Goal: Information Seeking & Learning: Check status

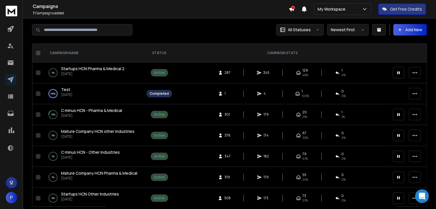
click at [176, 29] on div at bounding box center [131, 29] width 198 height 11
click at [13, 94] on icon at bounding box center [10, 96] width 7 height 7
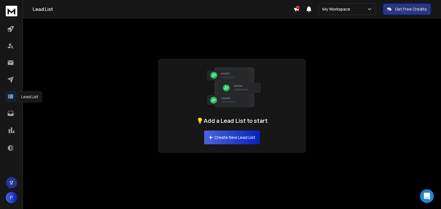
click at [14, 96] on link at bounding box center [10, 96] width 11 height 11
click at [9, 116] on icon at bounding box center [10, 113] width 6 height 5
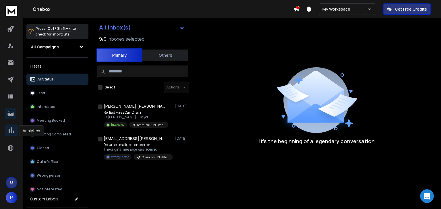
click at [15, 136] on link at bounding box center [11, 130] width 13 height 13
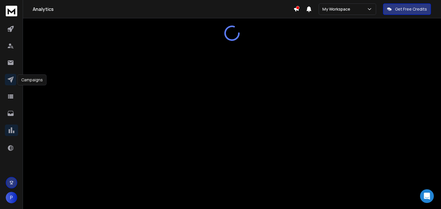
click at [9, 84] on link at bounding box center [10, 79] width 11 height 11
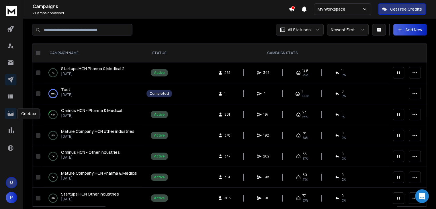
click at [11, 117] on icon at bounding box center [10, 113] width 7 height 7
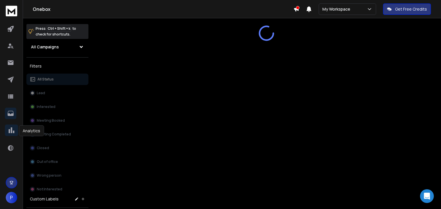
click at [12, 131] on icon at bounding box center [12, 131] width 6 height 6
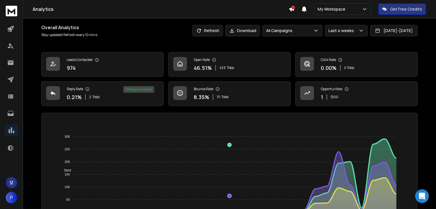
click at [138, 122] on div "Sent Total Opens Unique Opens Links Clicked Total Replies" at bounding box center [230, 147] width 340 height 50
click at [201, 121] on foreignobject "Sent Total Opens Unique Opens Links Clicked Total Replies" at bounding box center [230, 171] width 340 height 100
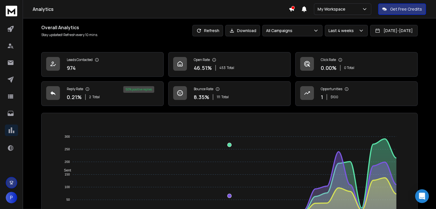
click at [201, 121] on foreignobject "Sent Total Opens Unique Opens Links Clicked Total Replies" at bounding box center [230, 171] width 340 height 100
click at [229, 128] on div "Sent Total Opens Unique Opens Links Clicked Total Replies" at bounding box center [230, 147] width 340 height 50
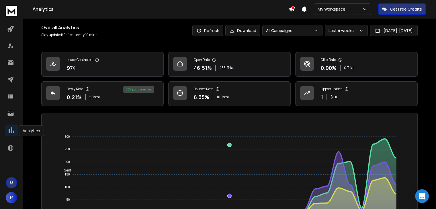
click at [8, 125] on link at bounding box center [11, 130] width 13 height 13
click at [15, 112] on link at bounding box center [10, 113] width 11 height 11
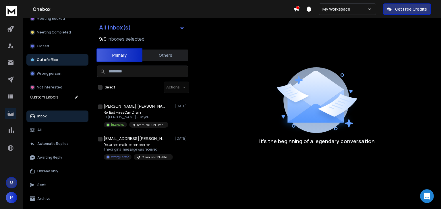
scroll to position [106, 0]
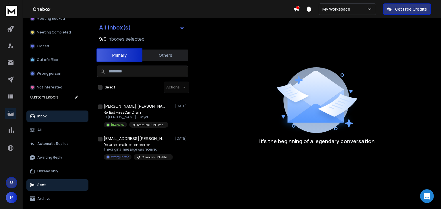
click at [40, 186] on button "Sent" at bounding box center [57, 185] width 62 height 11
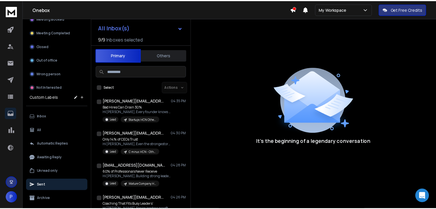
scroll to position [184, 0]
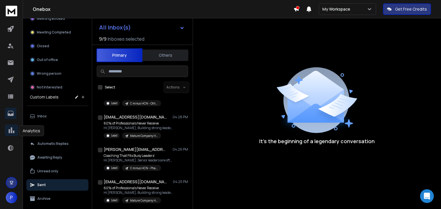
click at [17, 129] on link at bounding box center [11, 130] width 13 height 13
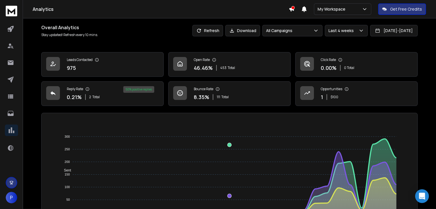
click at [135, 40] on div "Overall Analytics Stay updated! Refresh every 10 mins. Refresh Download All Cam…" at bounding box center [229, 32] width 377 height 17
click at [128, 109] on div "Leads Contacted 975 Open Rate 46.46 % 453 Total Click Rate 0.00 % 0 Total Reply…" at bounding box center [229, 146] width 377 height 189
click at [189, 108] on div "Leads Contacted 975 Open Rate 46.46 % 453 Total Click Rate 0.00 % 0 Total Reply…" at bounding box center [229, 146] width 377 height 189
click at [139, 108] on div "Leads Contacted 975 Open Rate 46.46 % 453 Total Click Rate 0.00 % 0 Total Reply…" at bounding box center [229, 146] width 377 height 189
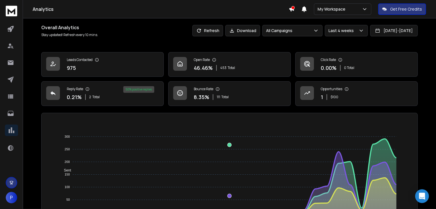
click at [169, 107] on div "Leads Contacted 975 Open Rate 46.46 % 453 Total Click Rate 0.00 % 0 Total Reply…" at bounding box center [229, 146] width 377 height 189
click at [182, 110] on div "Leads Contacted 975 Open Rate 46.46 % 453 Total Click Rate 0.00 % 0 Total Reply…" at bounding box center [229, 146] width 377 height 189
click at [165, 113] on div "Sent Total Opens Unique Opens Links Clicked Total Replies 300 300 250 250 200 2…" at bounding box center [229, 177] width 377 height 128
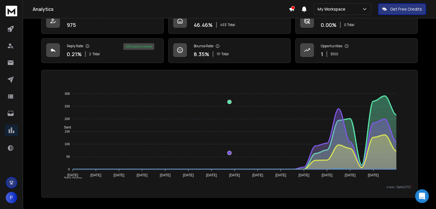
scroll to position [45, 0]
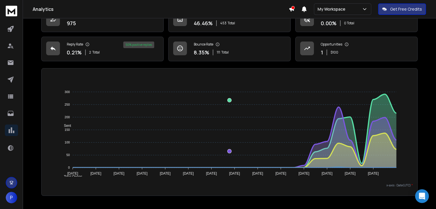
click at [150, 196] on div "Overall Analytics Stay updated! Refresh every 10 mins. Refresh Download All Cam…" at bounding box center [229, 195] width 377 height 432
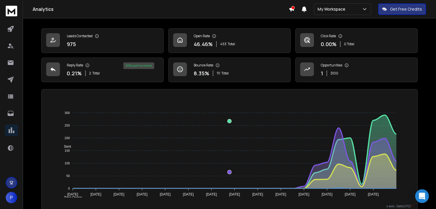
scroll to position [23, 0]
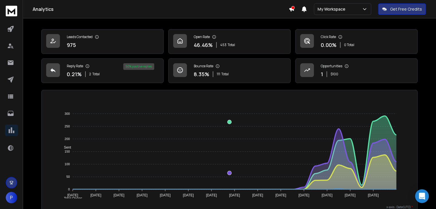
click at [197, 90] on div "Sent Total Opens Unique Opens Links Clicked Total Replies 300 300 250 250 200 2…" at bounding box center [229, 154] width 377 height 128
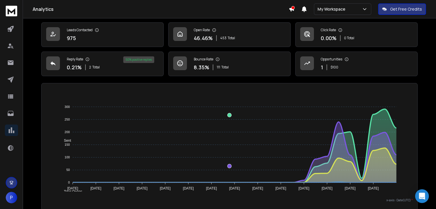
scroll to position [31, 0]
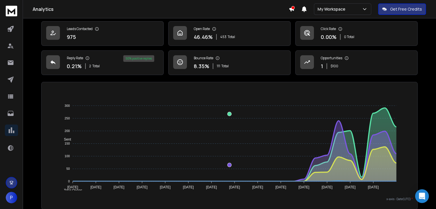
click at [166, 82] on div "Sent Total Opens Unique Opens Links Clicked Total Replies 300 300 250 250 200 2…" at bounding box center [229, 146] width 377 height 128
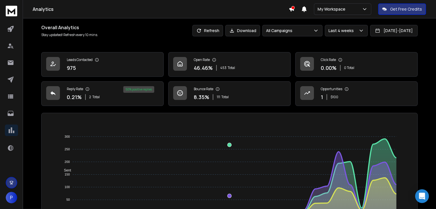
click at [166, 82] on div "Leads Contacted 975 Open Rate 46.46 % 453 Total Click Rate 0.00 % 0 Total Reply…" at bounding box center [229, 79] width 377 height 54
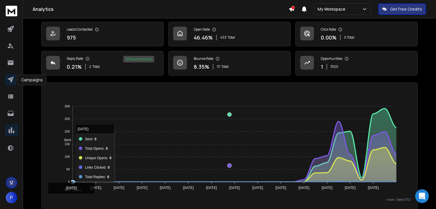
click at [11, 83] on link at bounding box center [10, 79] width 11 height 11
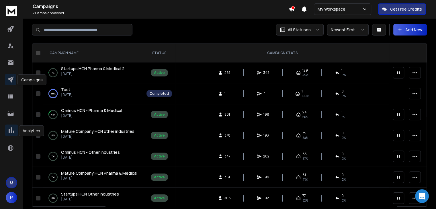
click at [5, 130] on link at bounding box center [11, 130] width 13 height 13
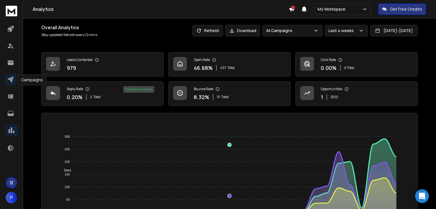
click at [9, 76] on icon at bounding box center [10, 79] width 7 height 7
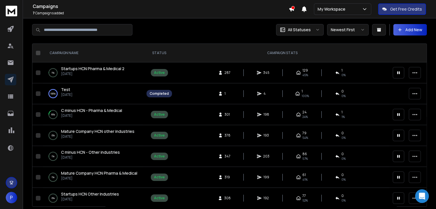
click at [100, 112] on span "C minus HCN - Pharma & Medical" at bounding box center [91, 110] width 61 height 5
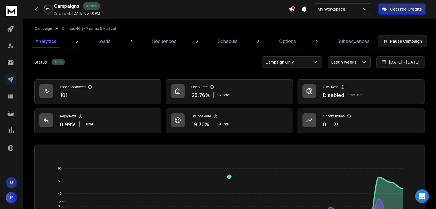
click at [39, 11] on button at bounding box center [36, 8] width 7 height 11
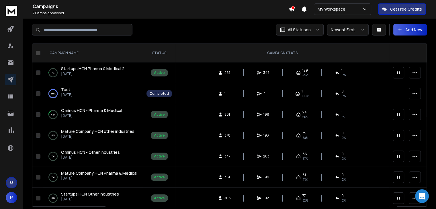
click at [106, 151] on span "C minus HCN - Other industries" at bounding box center [90, 152] width 59 height 5
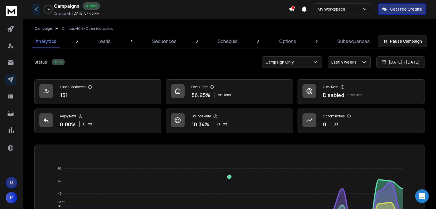
click at [36, 12] on button at bounding box center [36, 8] width 7 height 11
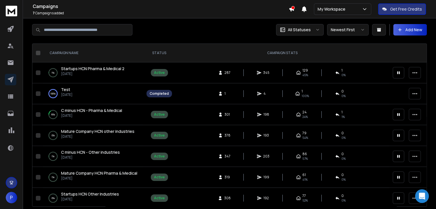
click at [198, 77] on div "287 345 129 45 % 1 0 %" at bounding box center [282, 72] width 207 height 9
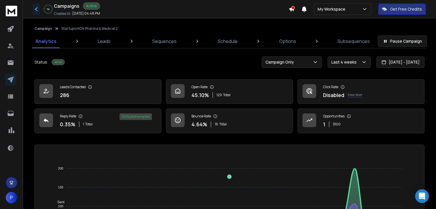
click at [36, 10] on icon at bounding box center [36, 9] width 5 height 5
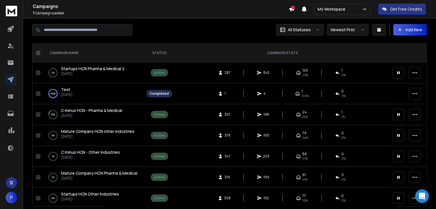
click at [239, 33] on div "Campaigns 7 Campaigns Added All Statuses Newest First Add New" at bounding box center [329, 29] width 198 height 11
click at [265, 32] on div "Campaigns 7 Campaigns Added All Statuses Newest First Add New" at bounding box center [329, 29] width 198 height 11
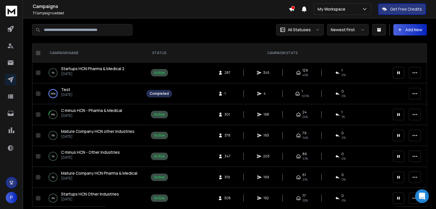
click at [339, 16] on div "Campaigns 7 Campaigns added My Workspace Get Free Credits" at bounding box center [218, 9] width 436 height 18
click at [256, 12] on div "New in ReachInbox" at bounding box center [268, 9] width 43 height 11
click at [227, 29] on div at bounding box center [131, 29] width 198 height 11
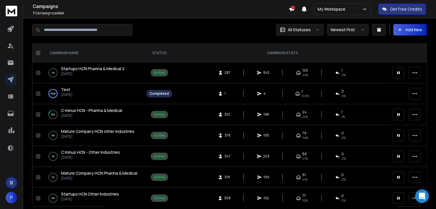
click at [227, 29] on div at bounding box center [131, 29] width 198 height 11
click at [262, 31] on div "Campaigns 7 Campaigns Added All Statuses Newest First Add New" at bounding box center [329, 29] width 198 height 11
